Goal: Check status

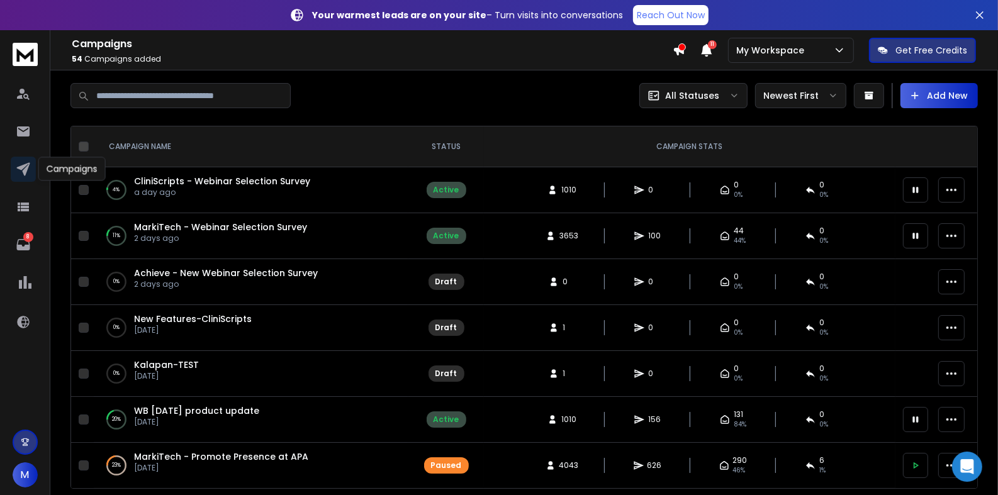
click at [239, 196] on p "a day ago" at bounding box center [222, 193] width 176 height 10
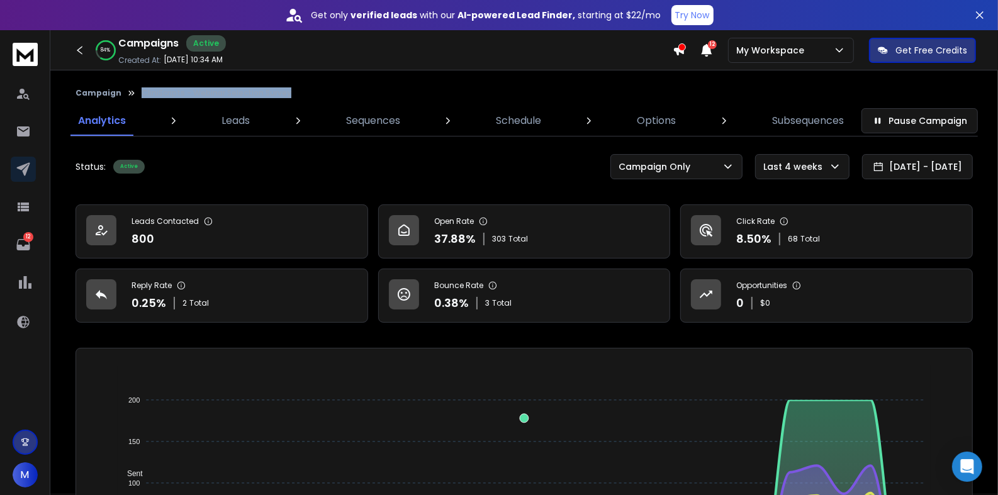
drag, startPoint x: 288, startPoint y: 93, endPoint x: 137, endPoint y: 95, distance: 150.4
click at [137, 95] on div "Campaign CliniScripts - Webinar Selection Survey" at bounding box center [524, 93] width 908 height 20
copy p "CliniScripts - Webinar Selection Survey"
